Goal: Communication & Community: Answer question/provide support

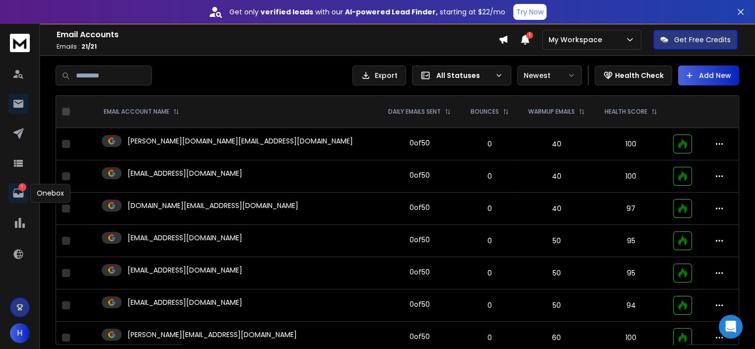
click at [16, 190] on icon at bounding box center [18, 193] width 12 height 12
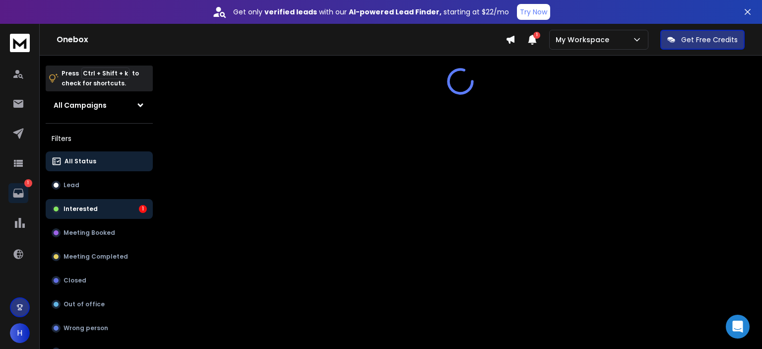
click at [85, 206] on p "Interested" at bounding box center [81, 209] width 34 height 8
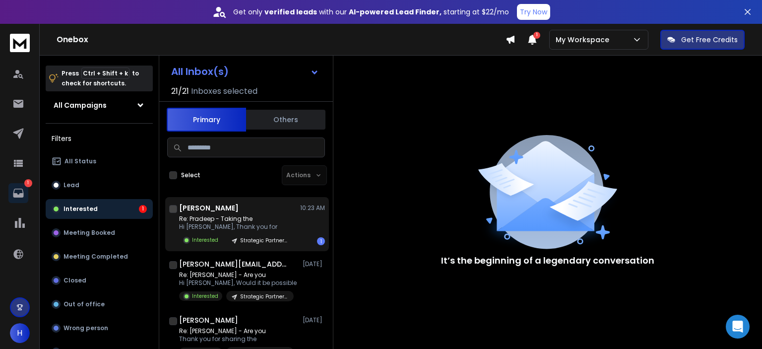
drag, startPoint x: 223, startPoint y: 228, endPoint x: 221, endPoint y: 235, distance: 7.4
click at [224, 229] on p "Hi Ajay, Thank you for" at bounding box center [236, 227] width 115 height 8
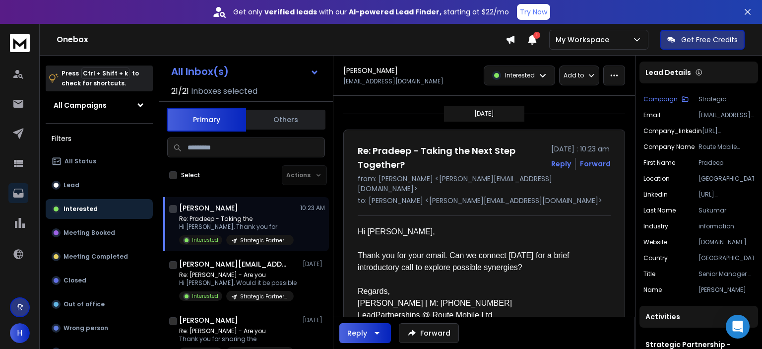
scroll to position [50, 0]
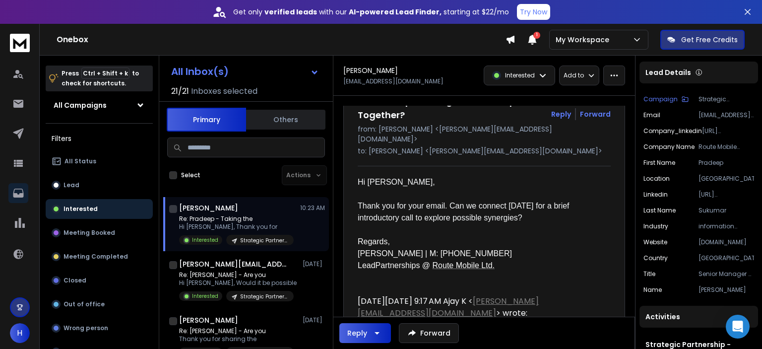
drag, startPoint x: 529, startPoint y: 213, endPoint x: 358, endPoint y: 178, distance: 174.3
click at [358, 178] on div "Hi Ajay, Thank you for your email. Can we connect tomorrow for a brief introduc…" at bounding box center [480, 206] width 245 height 60
copy div "Hi Ajay, Thank you for your email. Can we connect tomorrow for a brief introduc…"
click at [409, 225] on div "Hi Ajay, Thank you for your email. Can we connect tomorrow for a brief introduc…" at bounding box center [480, 206] width 245 height 60
click at [561, 112] on button "Reply" at bounding box center [561, 114] width 20 height 10
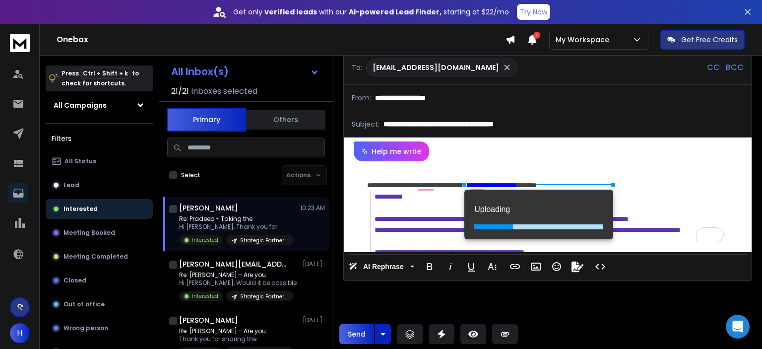
scroll to position [0, 0]
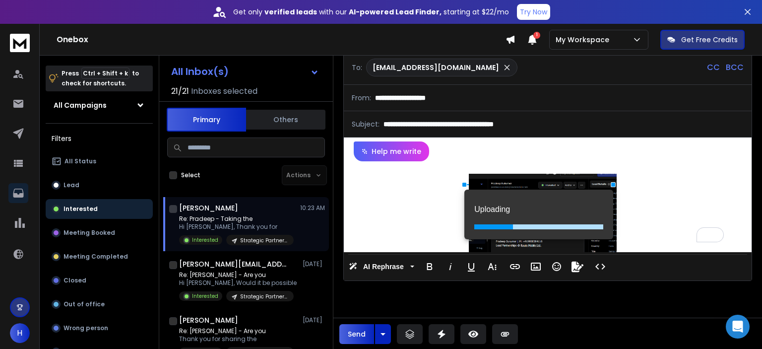
drag, startPoint x: 518, startPoint y: 199, endPoint x: 399, endPoint y: 206, distance: 119.3
click at [399, 206] on div "To enrich screen reader interactions, please activate Accessibility in Grammarl…" at bounding box center [543, 235] width 378 height 123
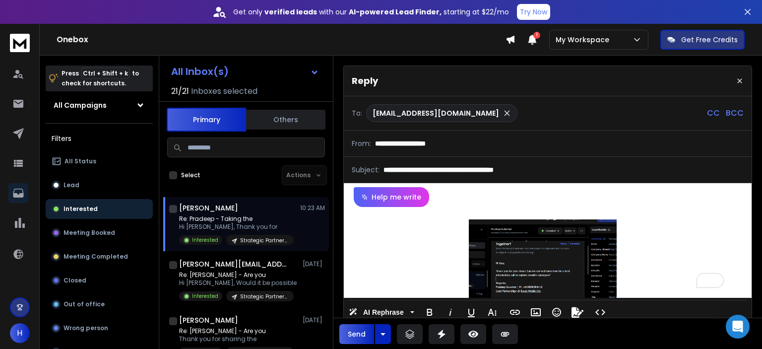
click at [729, 74] on div "Reply" at bounding box center [548, 81] width 408 height 30
click at [736, 77] on icon at bounding box center [740, 81] width 8 height 8
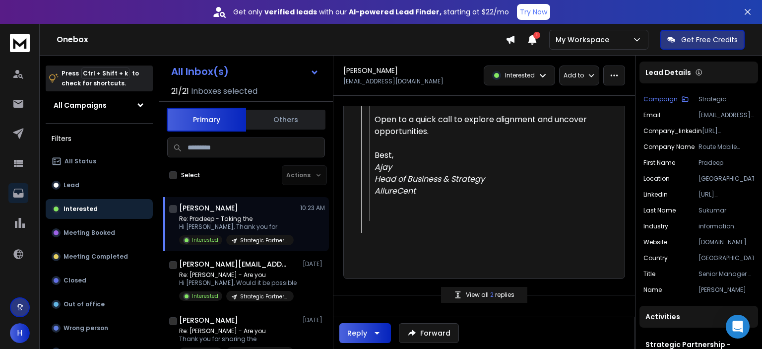
click at [480, 291] on p "View all 2 replies" at bounding box center [490, 295] width 49 height 8
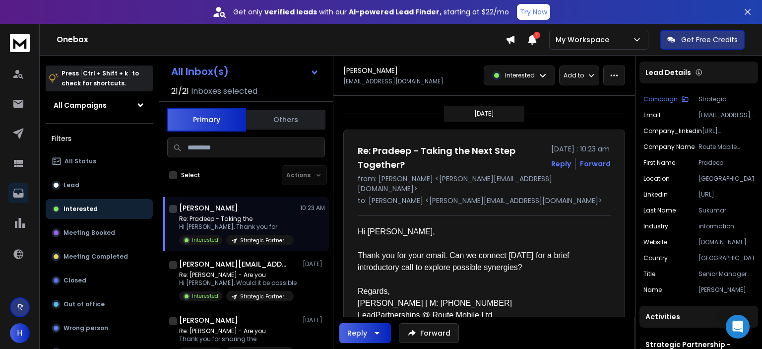
click at [564, 163] on button "Reply" at bounding box center [561, 164] width 20 height 10
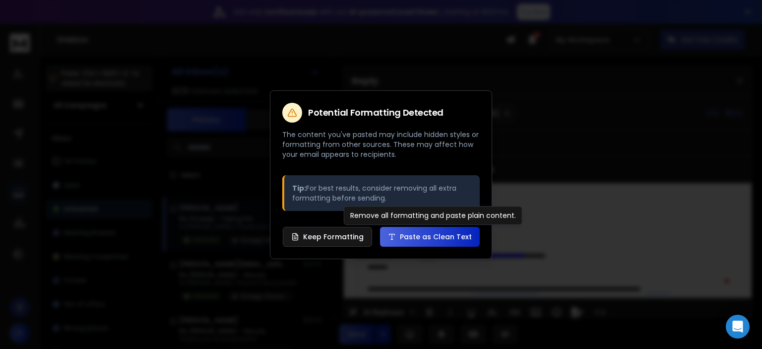
click at [420, 237] on button "Paste as Clean Text" at bounding box center [430, 237] width 100 height 20
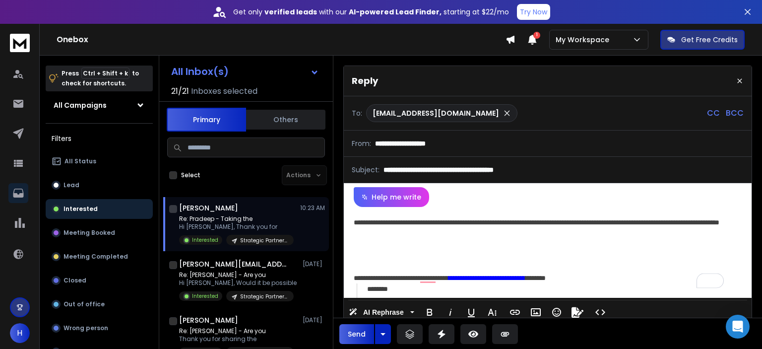
click at [460, 220] on div "**********" at bounding box center [539, 228] width 370 height 22
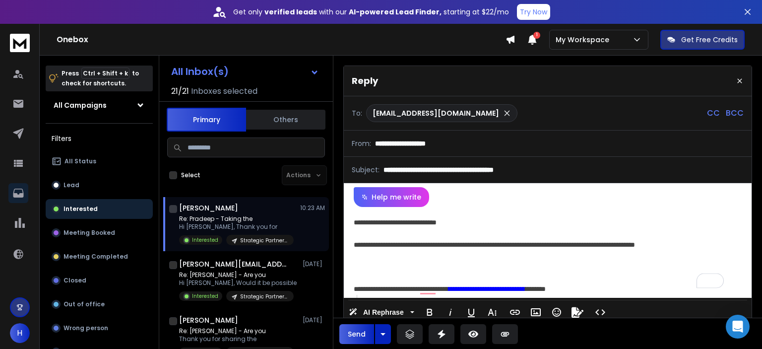
click at [712, 240] on div "**********" at bounding box center [539, 244] width 370 height 11
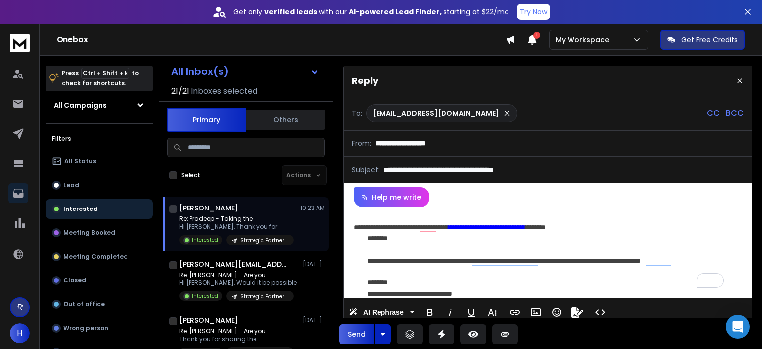
scroll to position [99, 0]
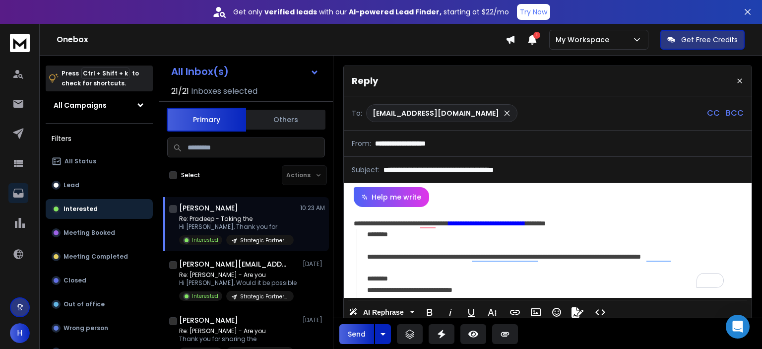
click at [363, 330] on button "Send" at bounding box center [356, 334] width 35 height 20
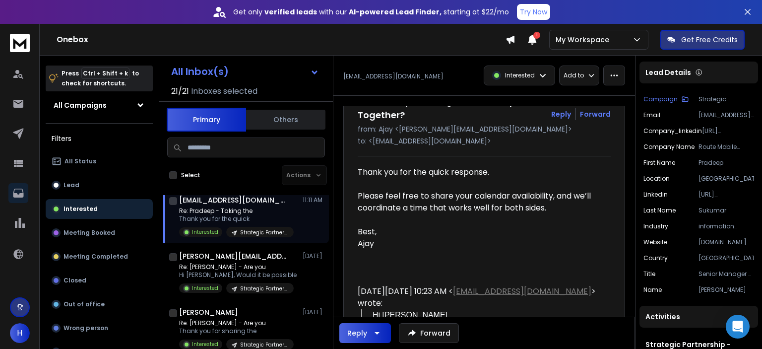
scroll to position [0, 0]
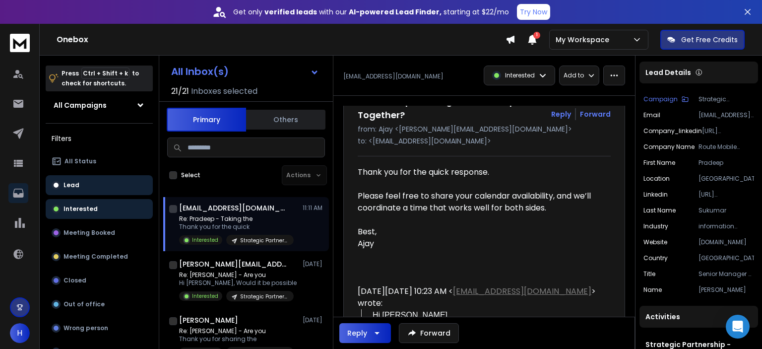
click at [73, 190] on button "Lead" at bounding box center [99, 185] width 107 height 20
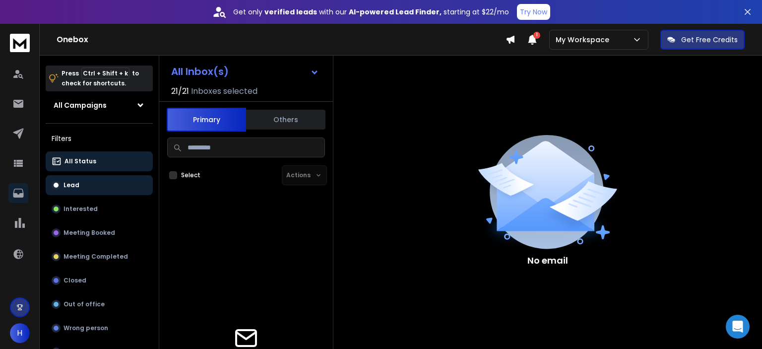
click at [95, 162] on button "All Status" at bounding box center [99, 161] width 107 height 20
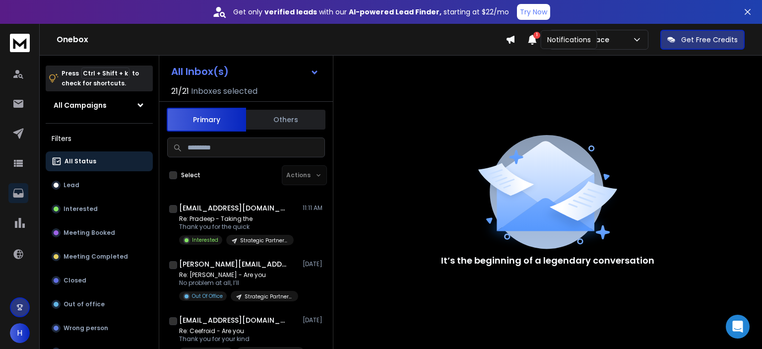
click at [533, 38] on icon at bounding box center [532, 39] width 9 height 10
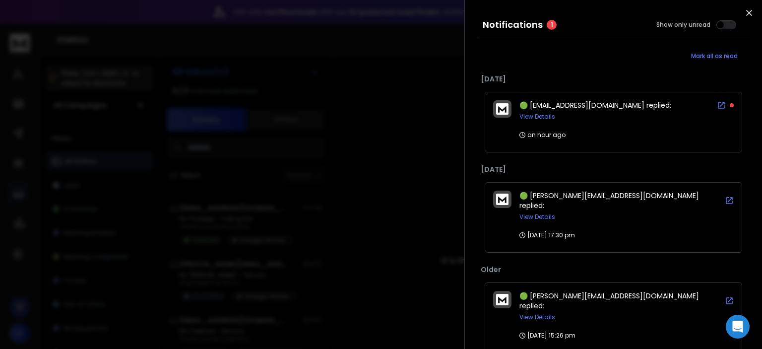
click at [744, 13] on icon "button" at bounding box center [749, 13] width 10 height 10
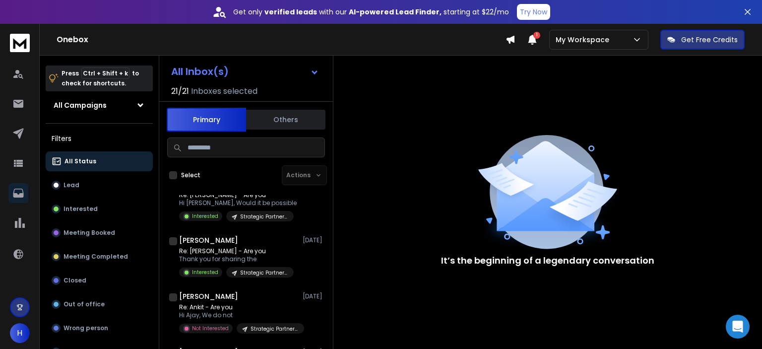
scroll to position [298, 0]
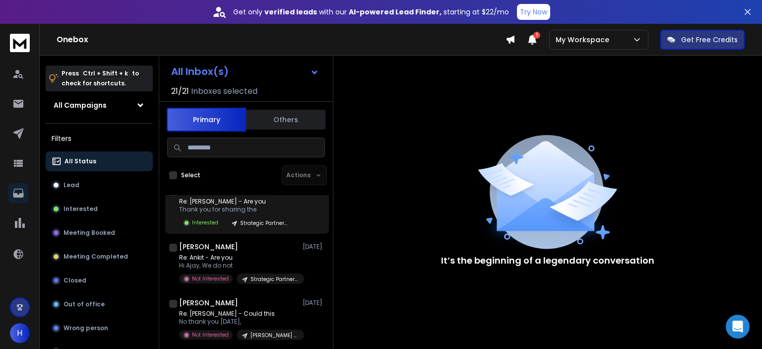
click at [248, 205] on p "Thank you for sharing the" at bounding box center [236, 209] width 115 height 8
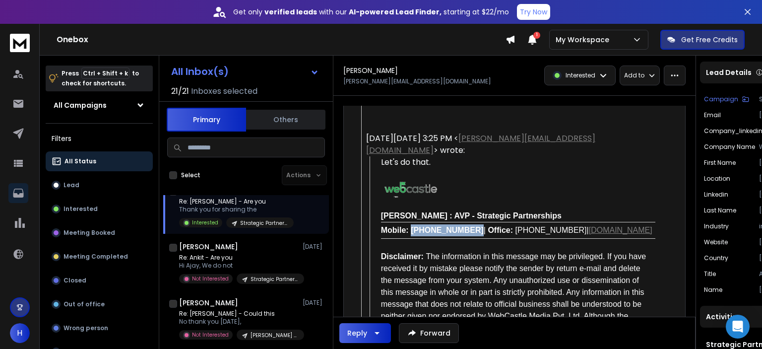
drag, startPoint x: 471, startPoint y: 199, endPoint x: 413, endPoint y: 197, distance: 58.1
click at [413, 224] on div "Mobile: +91 8433720553 | Office: +91 484 4052626 | www.webcastle.in" at bounding box center [527, 230] width 293 height 12
copy strong "+91 8433720553"
click at [17, 144] on div at bounding box center [19, 136] width 23 height 24
click at [21, 138] on icon at bounding box center [18, 134] width 12 height 12
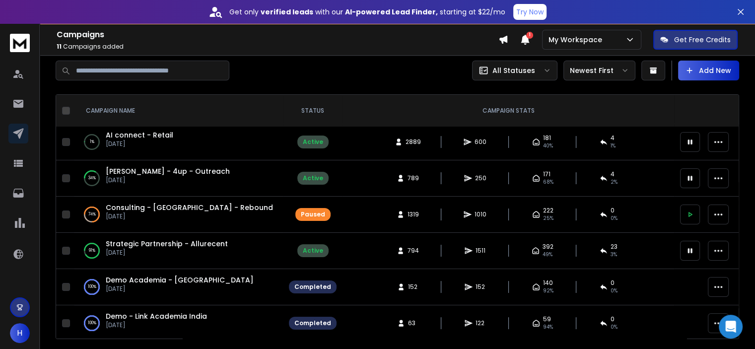
scroll to position [37, 0]
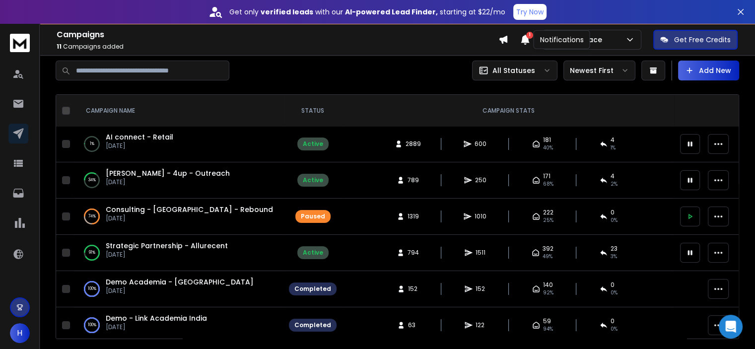
click at [527, 41] on icon at bounding box center [525, 39] width 9 height 10
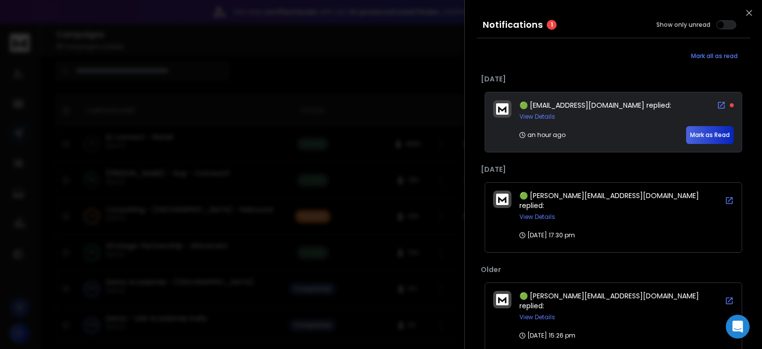
click at [717, 134] on button "Mark as Read" at bounding box center [710, 135] width 48 height 18
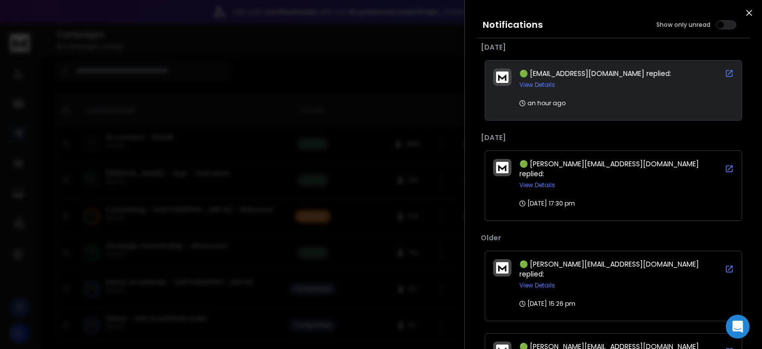
click at [752, 15] on div "Sheet Title Notifications Show only unread Today 🟢 pradeep.sukumar@routemobile.…" at bounding box center [614, 174] width 298 height 349
click at [744, 13] on icon "button" at bounding box center [749, 13] width 10 height 10
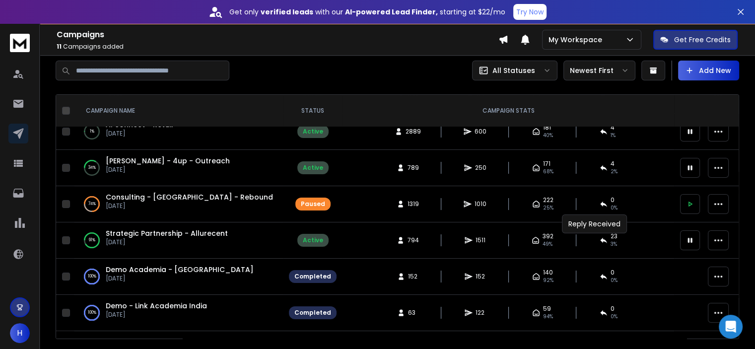
scroll to position [0, 0]
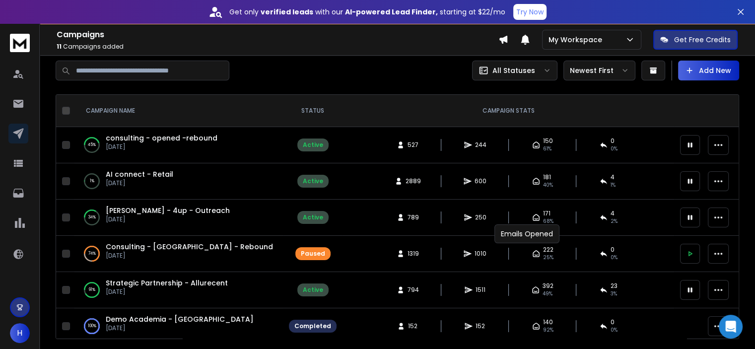
click at [543, 252] on span "222" at bounding box center [548, 250] width 10 height 8
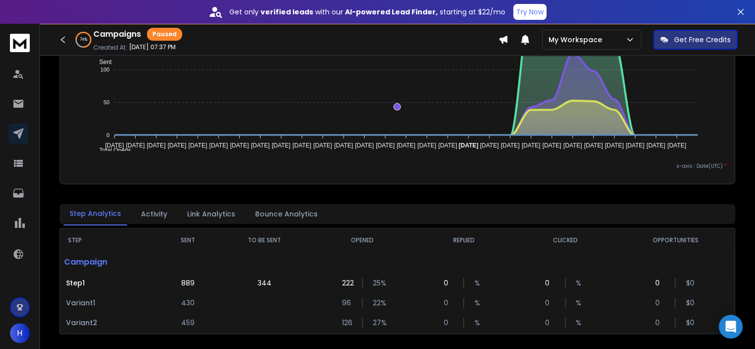
scroll to position [314, 0]
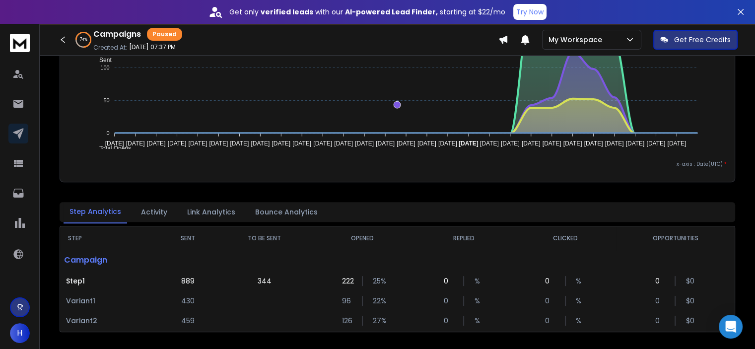
click at [224, 212] on button "Link Analytics" at bounding box center [211, 212] width 60 height 22
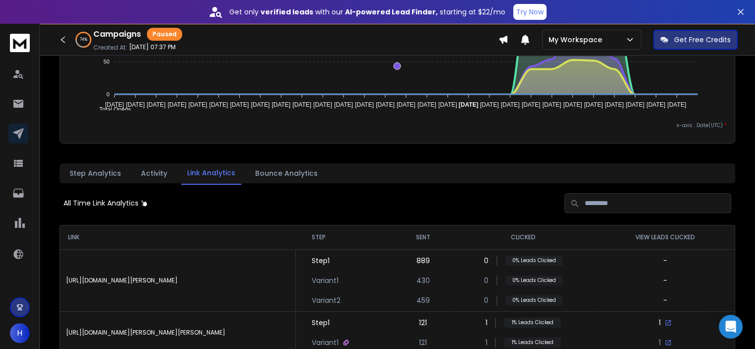
scroll to position [393, 0]
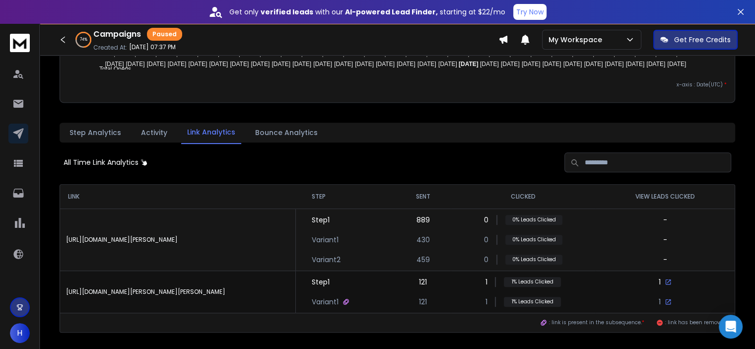
click at [668, 279] on icon at bounding box center [668, 281] width 5 height 5
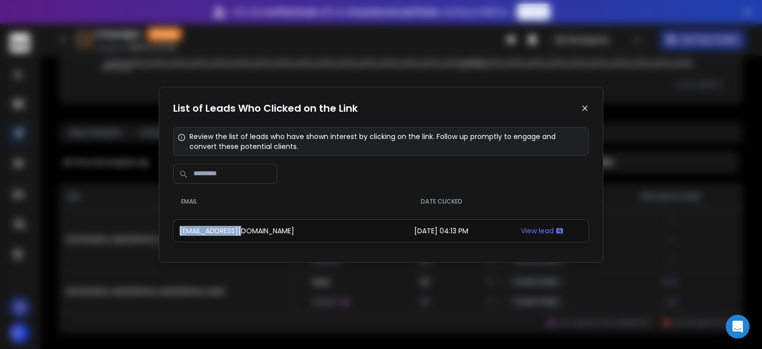
drag, startPoint x: 245, startPoint y: 229, endPoint x: 177, endPoint y: 234, distance: 68.2
click at [177, 234] on td "varun@biasinc.in" at bounding box center [279, 230] width 213 height 23
copy td "varun@biasinc.in"
click at [585, 110] on icon at bounding box center [585, 108] width 8 height 8
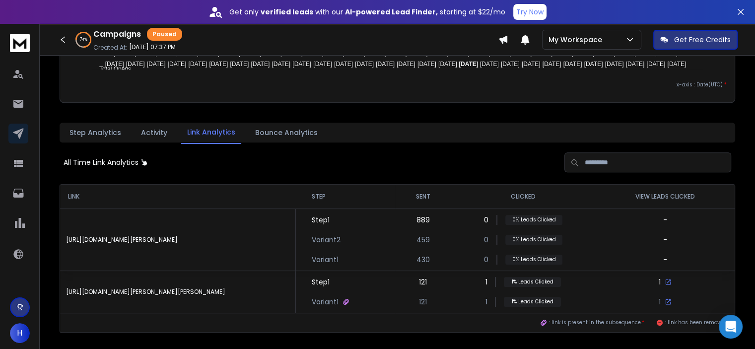
scroll to position [343, 0]
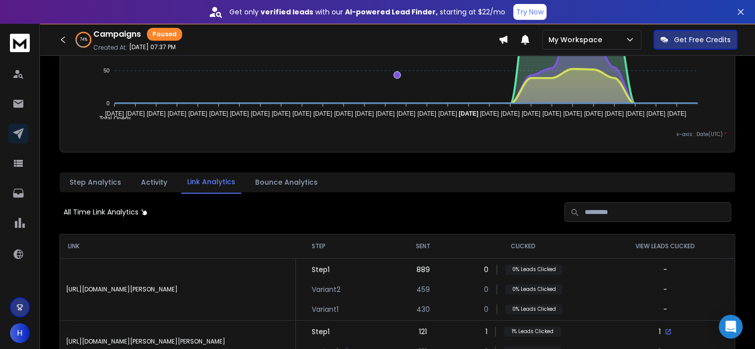
click at [266, 184] on button "Bounce Analytics" at bounding box center [286, 182] width 74 height 22
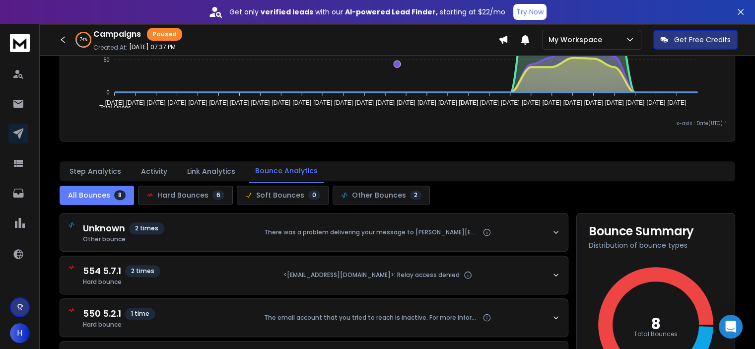
scroll to position [337, 0]
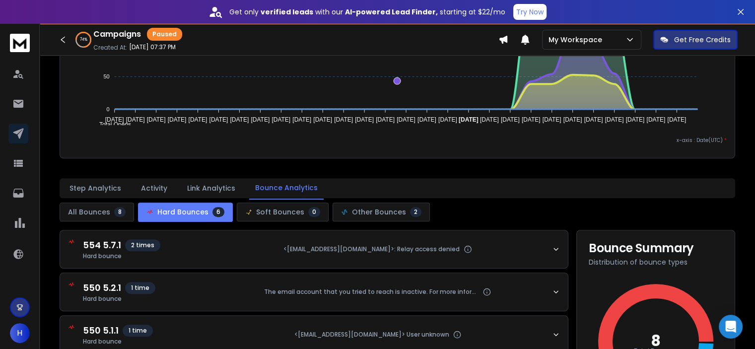
click at [202, 209] on span "Hard Bounces" at bounding box center [182, 212] width 51 height 10
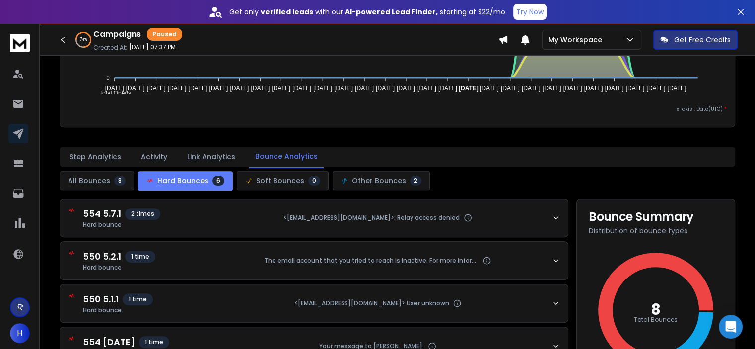
scroll to position [362, 0]
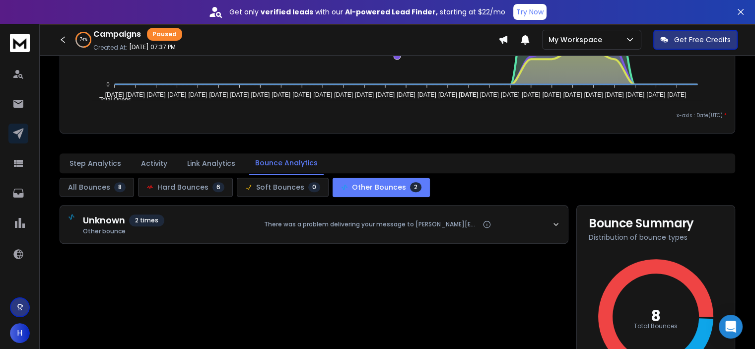
click at [357, 190] on span "Other Bounces" at bounding box center [379, 187] width 54 height 10
click at [274, 191] on button "Soft Bounces 0" at bounding box center [283, 187] width 92 height 19
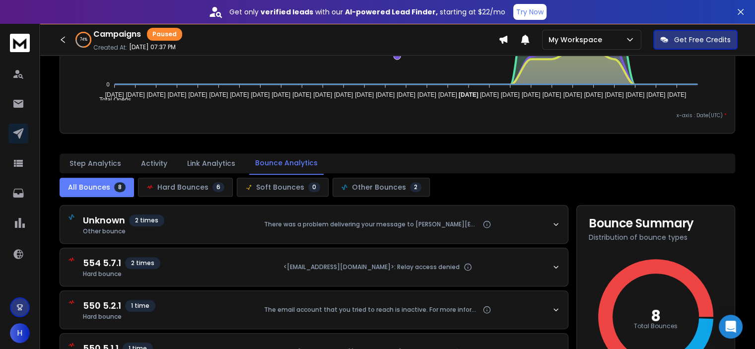
click at [96, 186] on span "All Bounces" at bounding box center [89, 187] width 42 height 10
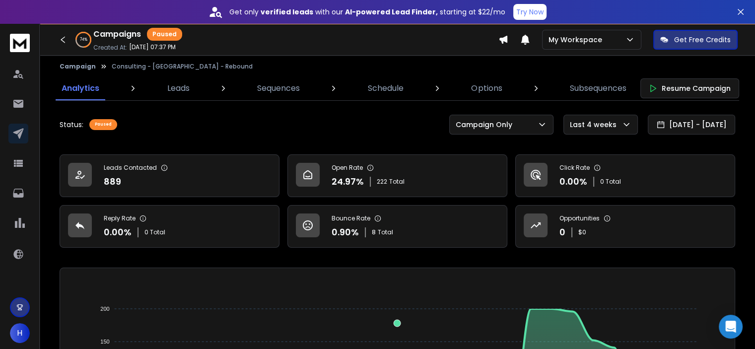
scroll to position [0, 0]
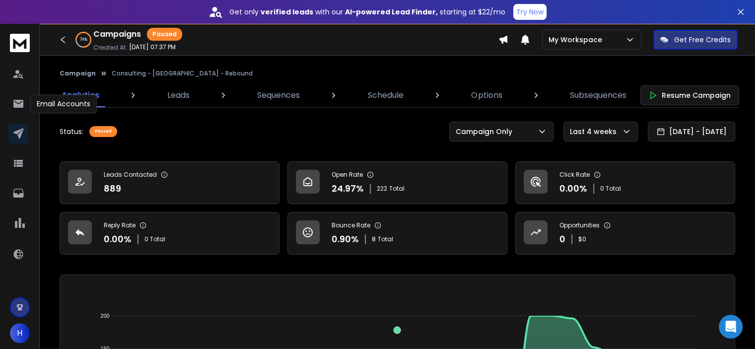
click at [25, 121] on div at bounding box center [19, 166] width 23 height 204
click at [22, 136] on icon at bounding box center [18, 134] width 12 height 12
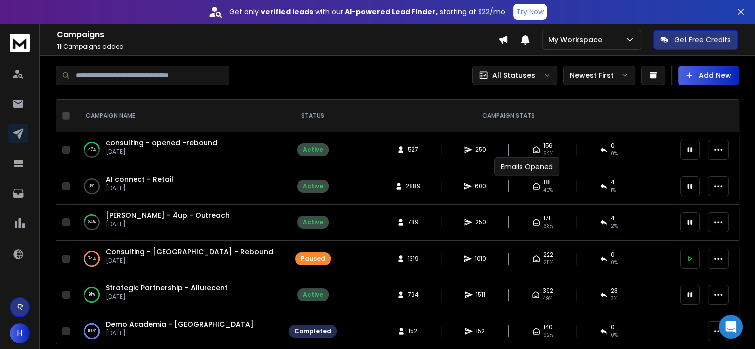
click at [543, 188] on span "40 %" at bounding box center [548, 190] width 10 height 8
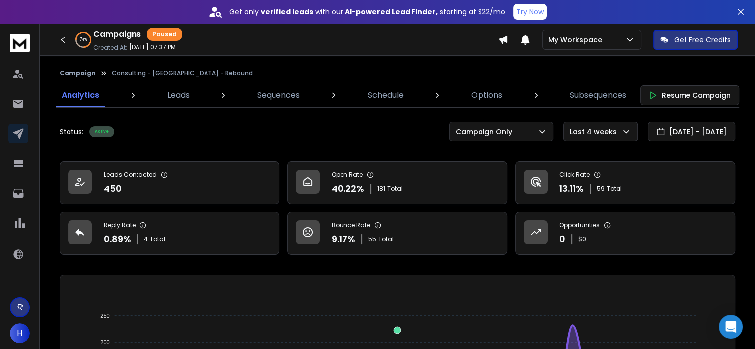
click at [160, 236] on span "Total" at bounding box center [157, 239] width 15 height 8
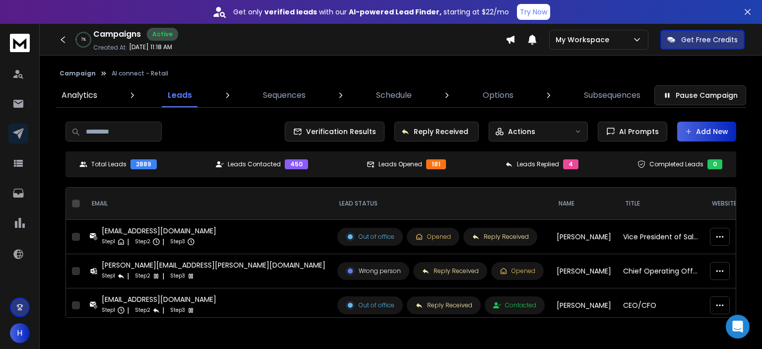
click at [95, 97] on p "Analytics" at bounding box center [80, 95] width 36 height 12
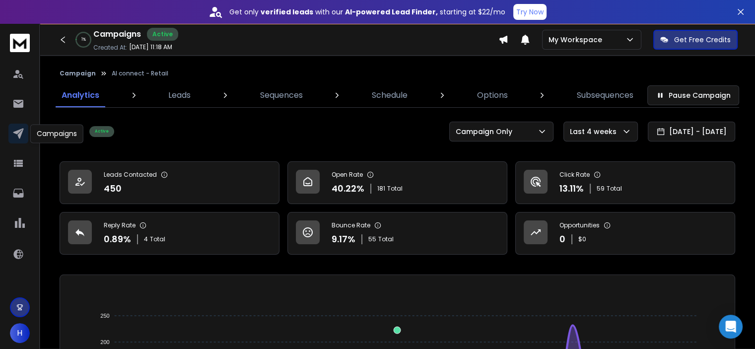
drag, startPoint x: 20, startPoint y: 132, endPoint x: 44, endPoint y: 151, distance: 30.7
click at [20, 132] on icon at bounding box center [18, 133] width 10 height 10
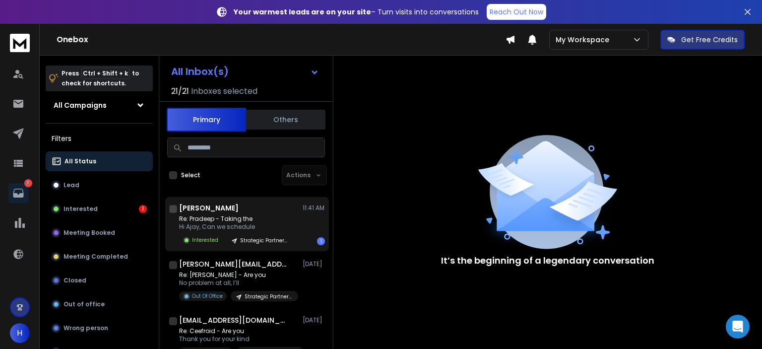
click at [226, 229] on p "Hi Ajay, Can we schedule" at bounding box center [236, 227] width 115 height 8
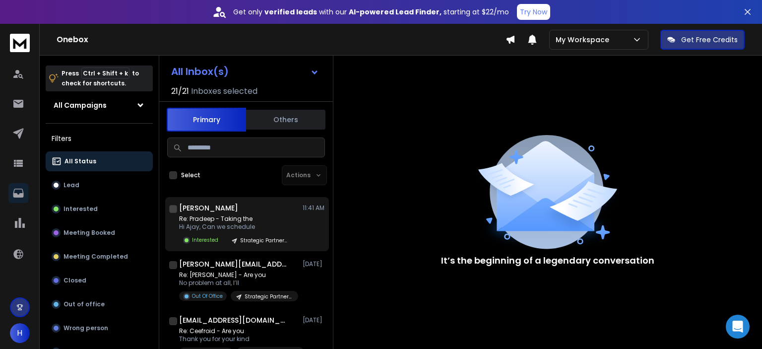
click at [228, 216] on p "Re: Pradeep - Taking the" at bounding box center [236, 219] width 115 height 8
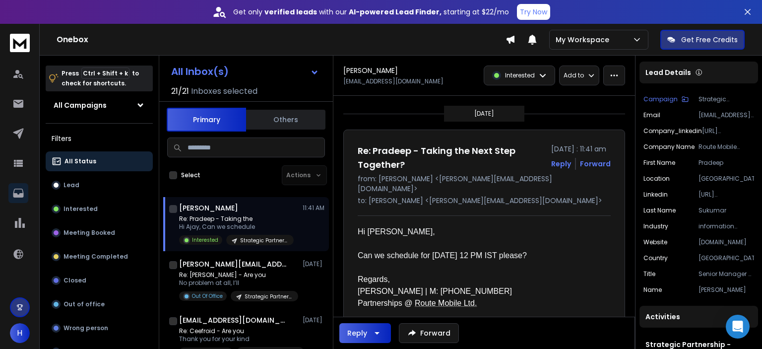
drag, startPoint x: 508, startPoint y: 248, endPoint x: 359, endPoint y: 222, distance: 151.6
click at [359, 226] on div "Hi Ajay, Can we schedule for tomorrow 12 PM IST please?" at bounding box center [480, 250] width 245 height 48
copy div "Hi Ajay, Can we schedule for tomorrow 12 PM IST please?"
click at [554, 162] on button "Reply" at bounding box center [561, 164] width 20 height 10
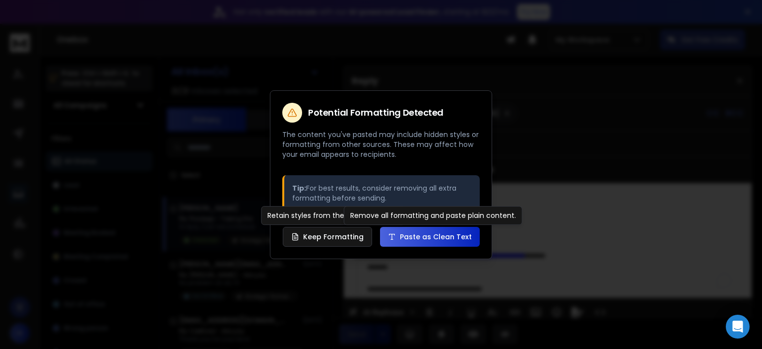
click at [417, 238] on button "Paste as Clean Text" at bounding box center [430, 237] width 100 height 20
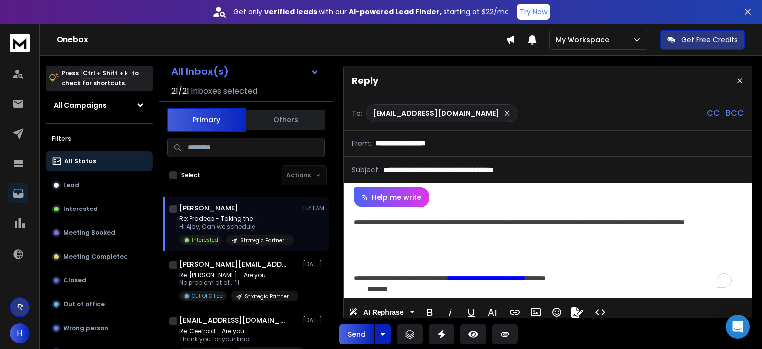
click at [481, 222] on div "**********" at bounding box center [543, 228] width 378 height 22
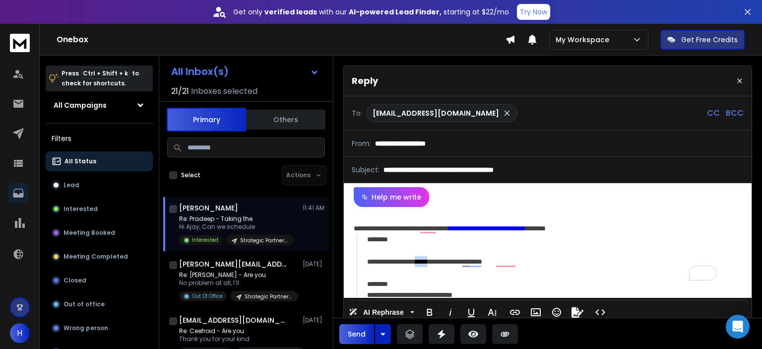
scroll to position [50, 0]
drag, startPoint x: 429, startPoint y: 262, endPoint x: 493, endPoint y: 262, distance: 64.0
click at [493, 262] on div "**********" at bounding box center [546, 261] width 358 height 11
copy div "**********"
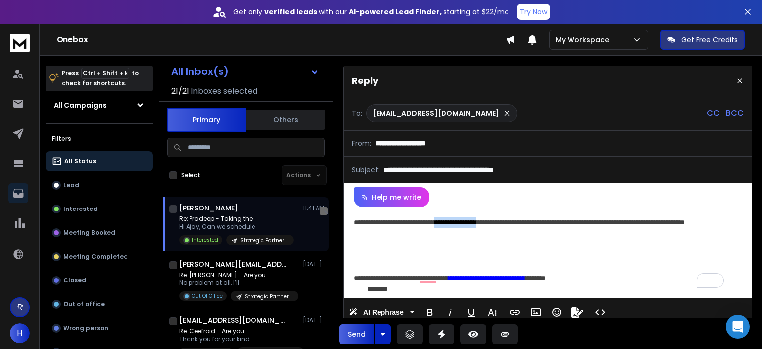
drag, startPoint x: 514, startPoint y: 225, endPoint x: 456, endPoint y: 224, distance: 58.1
click at [456, 224] on div "**********" at bounding box center [539, 228] width 370 height 22
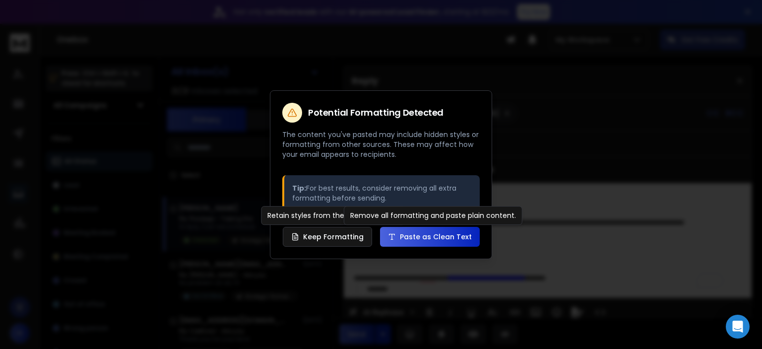
click at [444, 236] on button "Paste as Clean Text" at bounding box center [430, 237] width 100 height 20
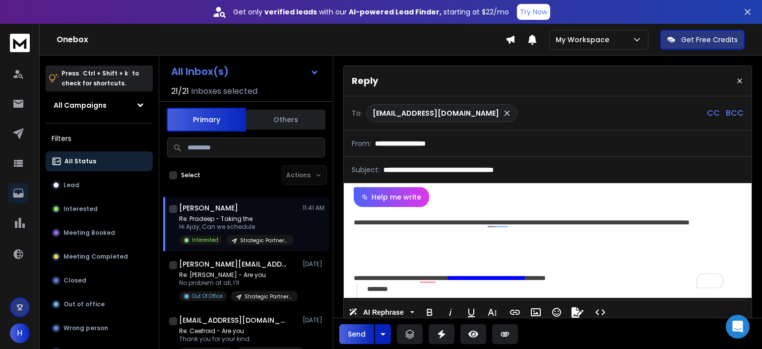
click at [656, 223] on div "**********" at bounding box center [539, 228] width 370 height 22
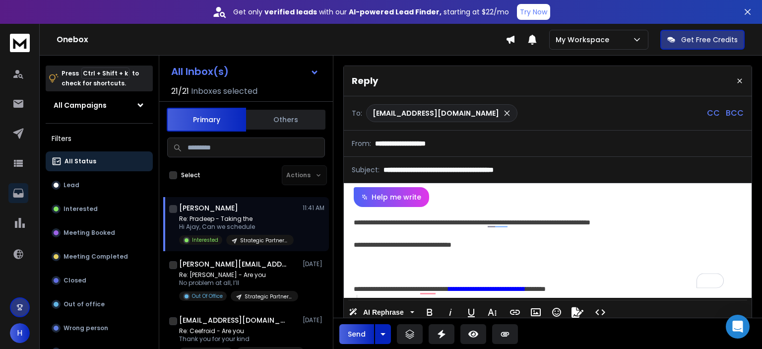
click at [538, 247] on div "**********" at bounding box center [539, 244] width 370 height 11
click at [358, 333] on button "Send" at bounding box center [356, 334] width 35 height 20
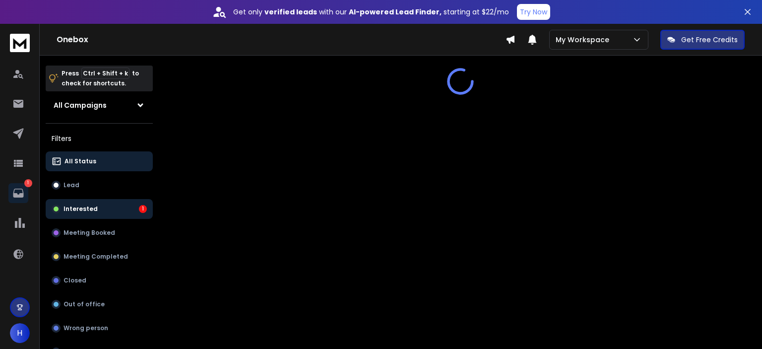
click at [93, 212] on p "Interested" at bounding box center [81, 209] width 34 height 8
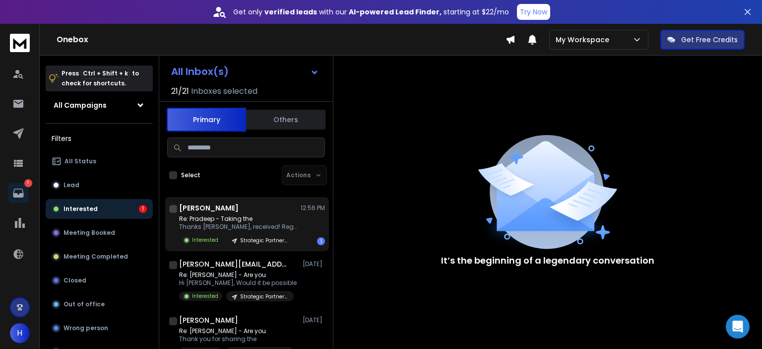
click at [275, 227] on p "Thanks [PERSON_NAME], received! Regards, Pradeep" at bounding box center [238, 227] width 119 height 8
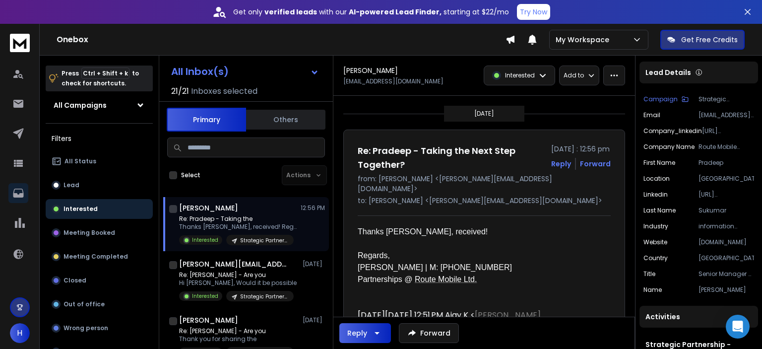
scroll to position [50, 0]
